Goal: Task Accomplishment & Management: Manage account settings

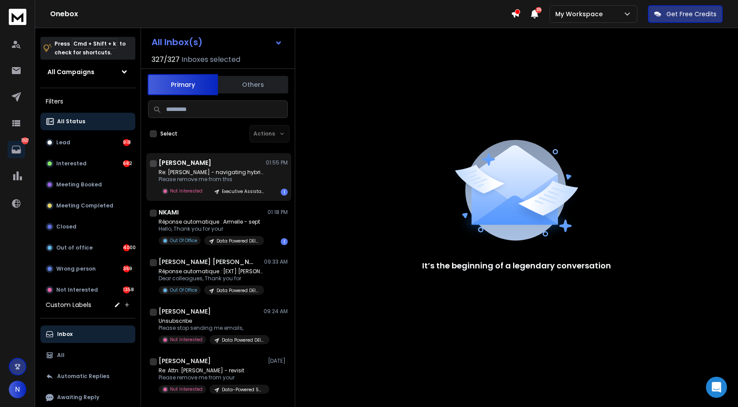
click at [241, 180] on p "Please remove me from this" at bounding box center [211, 179] width 105 height 7
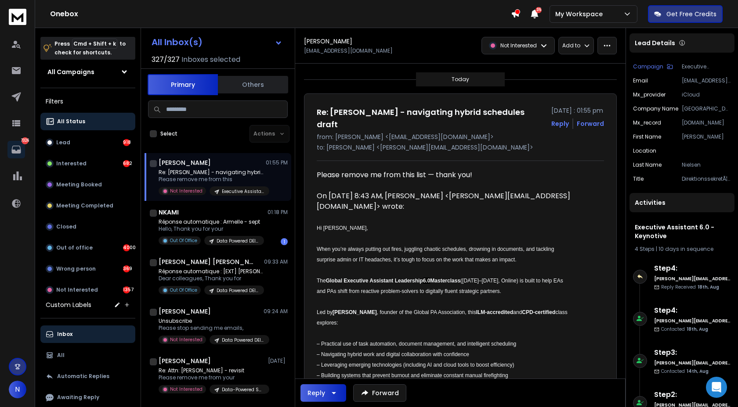
click at [603, 50] on button "button" at bounding box center [606, 46] width 19 height 18
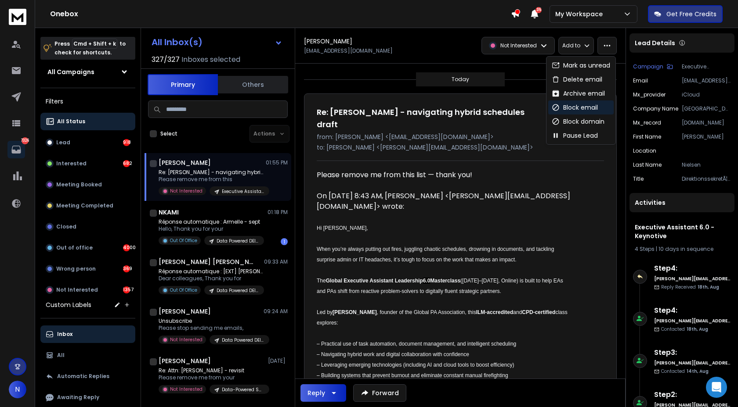
click at [573, 109] on div "Block email" at bounding box center [574, 107] width 46 height 9
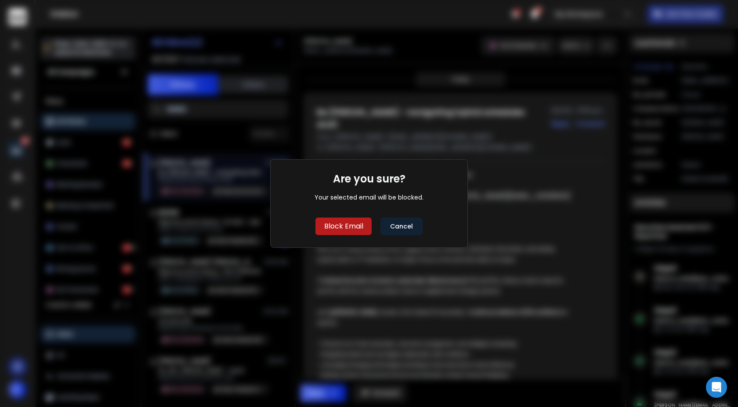
click at [344, 231] on button "Block Email" at bounding box center [343, 227] width 56 height 18
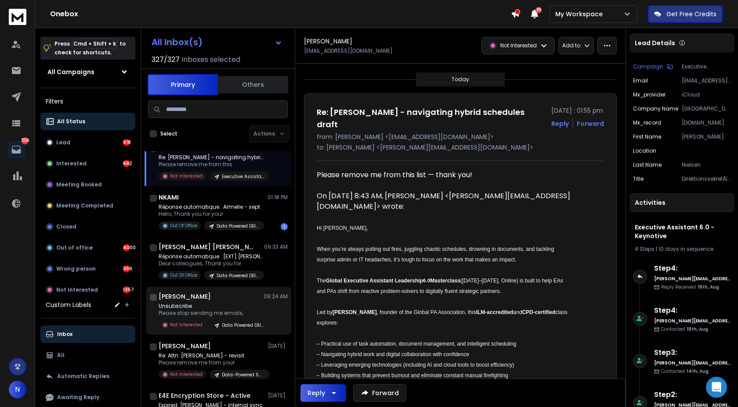
scroll to position [16, 0]
click at [236, 303] on p "Unsubscribe" at bounding box center [211, 305] width 105 height 7
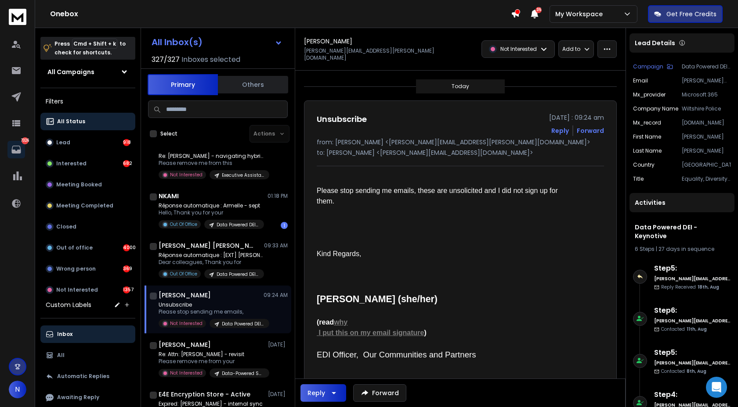
click at [612, 41] on button "button" at bounding box center [606, 49] width 19 height 18
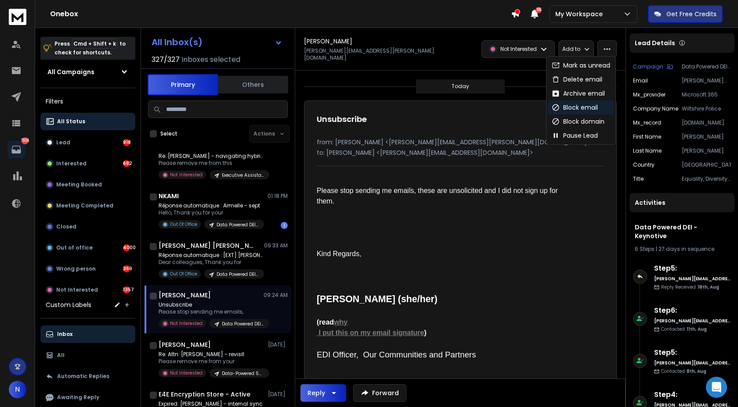
click at [576, 104] on div "Block email" at bounding box center [574, 107] width 46 height 9
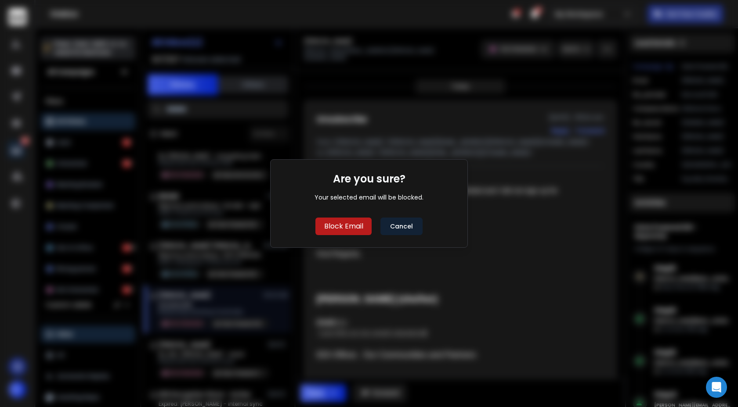
click at [342, 229] on button "Block Email" at bounding box center [343, 227] width 56 height 18
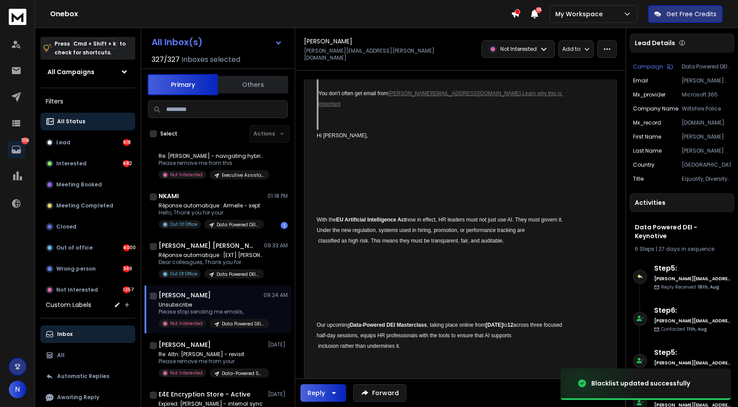
scroll to position [512, 0]
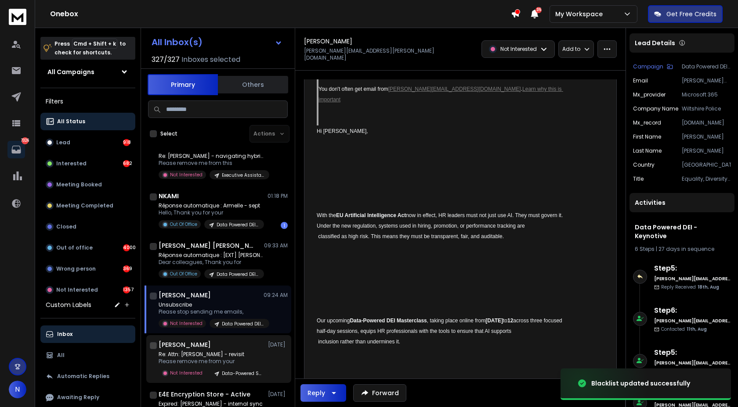
click at [206, 358] on p "Re: Attn: [PERSON_NAME] - revisit" at bounding box center [211, 354] width 105 height 7
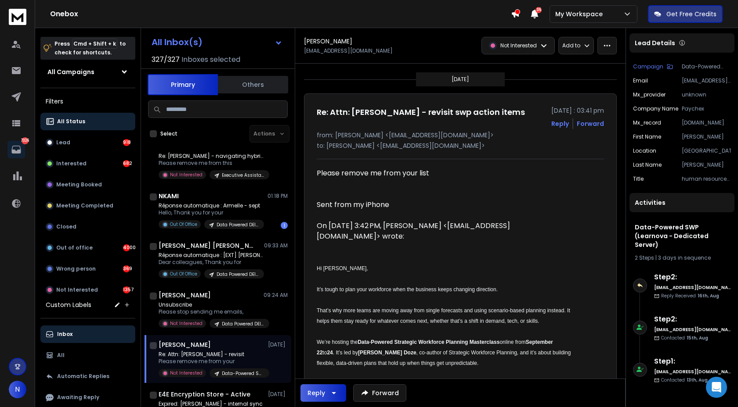
click at [604, 50] on button "button" at bounding box center [606, 46] width 19 height 18
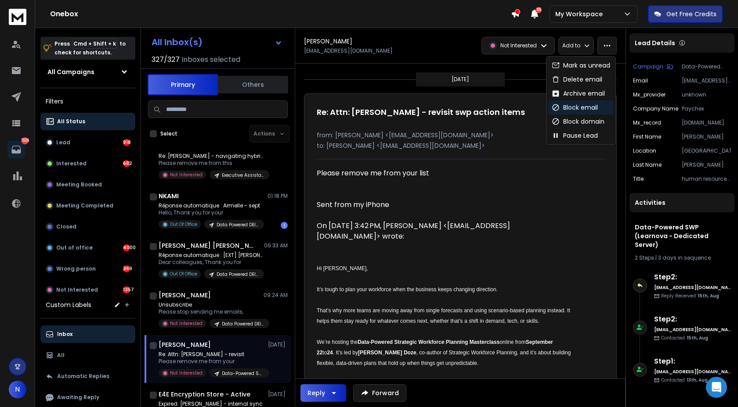
click at [569, 109] on div "Block email" at bounding box center [574, 107] width 46 height 9
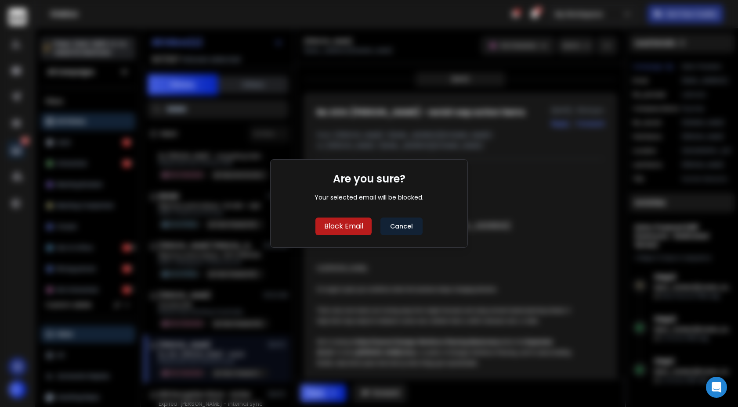
click at [349, 222] on button "Block Email" at bounding box center [343, 227] width 56 height 18
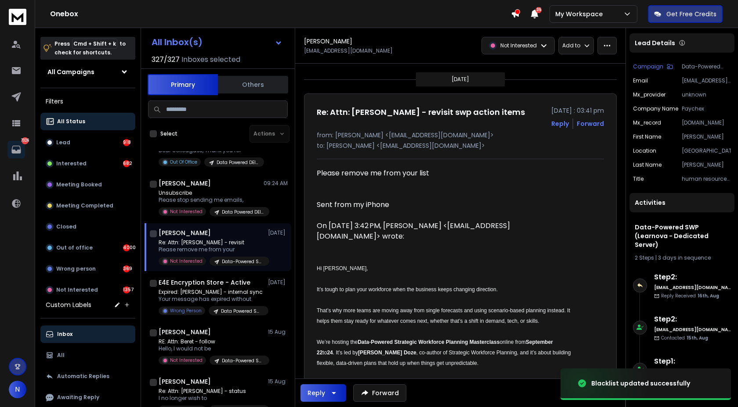
scroll to position [132, 0]
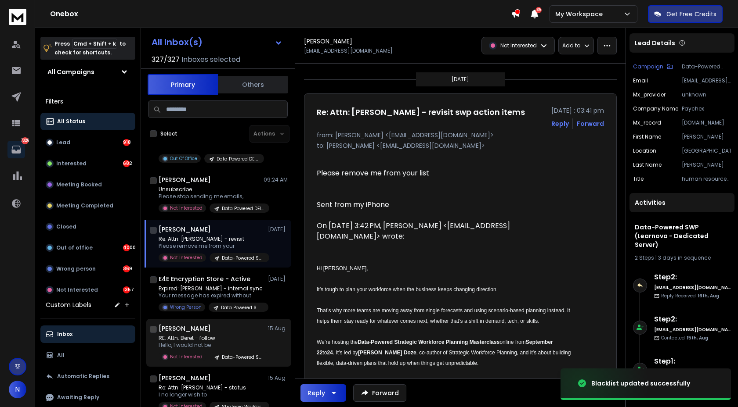
click at [214, 326] on div "Beret Stahl 15 Aug" at bounding box center [223, 328] width 129 height 9
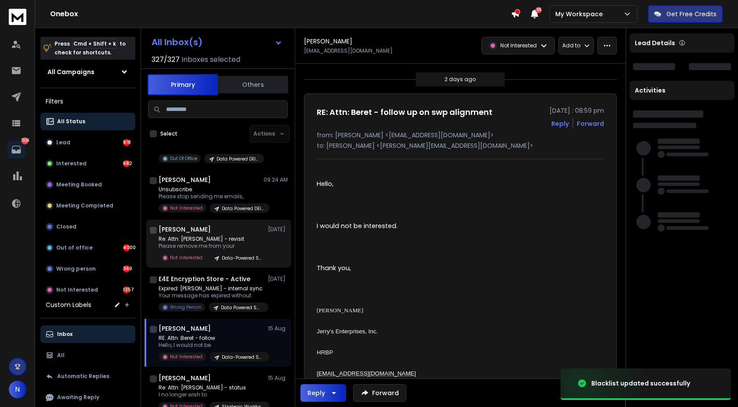
scroll to position [0, 0]
